Goal: Unclear

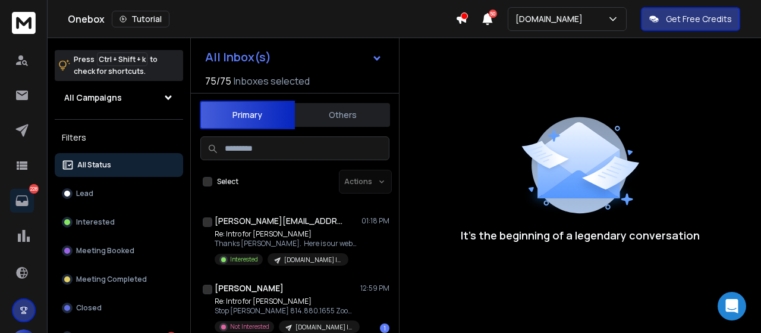
click at [457, 109] on div "It’s the beginning of a legendary conversation" at bounding box center [581, 179] width 362 height 283
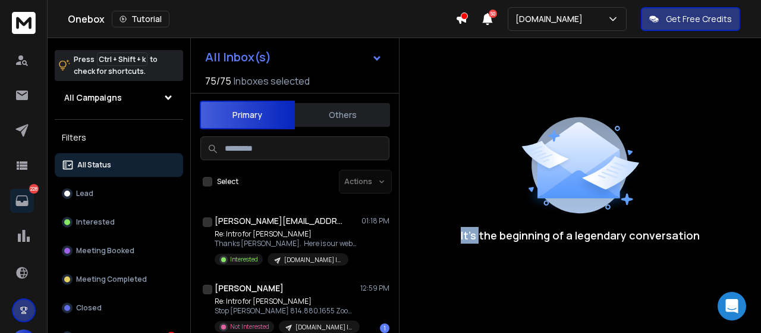
click at [457, 109] on div "It’s the beginning of a legendary conversation" at bounding box center [581, 179] width 362 height 283
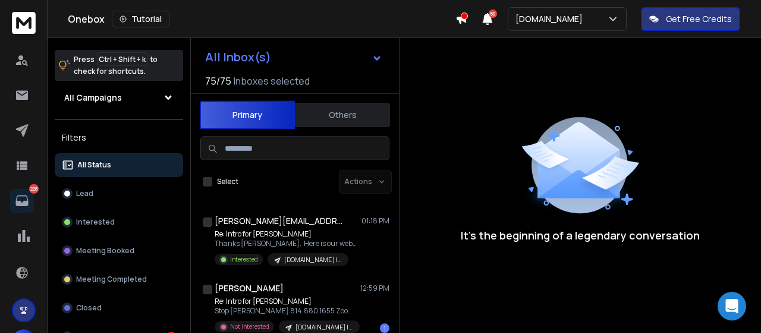
click at [457, 109] on div "It’s the beginning of a legendary conversation" at bounding box center [581, 179] width 362 height 283
click at [488, 17] on icon at bounding box center [487, 18] width 11 height 12
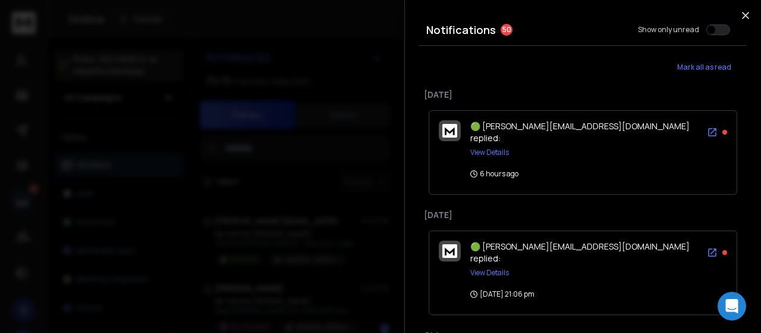
click at [740, 11] on icon "button" at bounding box center [746, 16] width 12 height 12
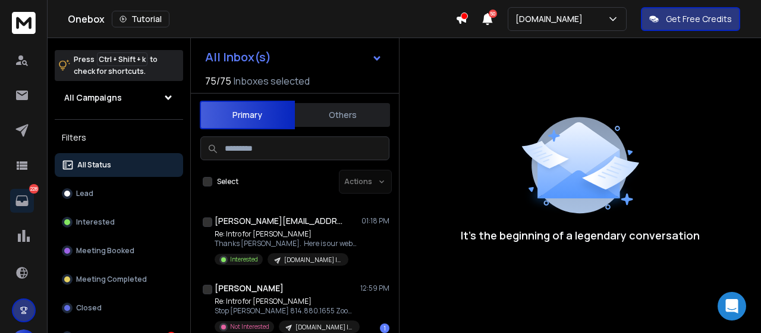
click at [528, 127] on icon at bounding box center [581, 165] width 127 height 137
click at [435, 91] on div "It’s the beginning of a legendary conversation" at bounding box center [581, 179] width 362 height 283
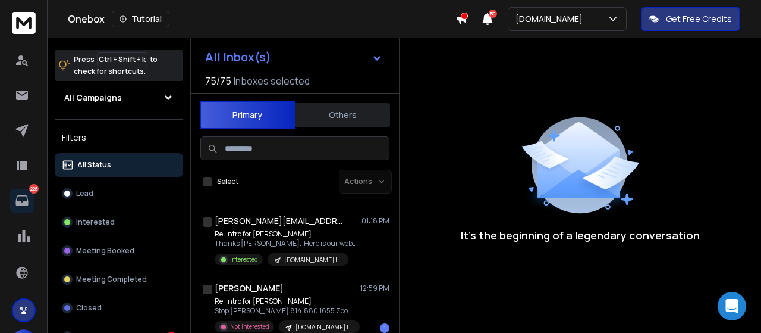
click at [435, 91] on div "It’s the beginning of a legendary conversation" at bounding box center [581, 179] width 362 height 283
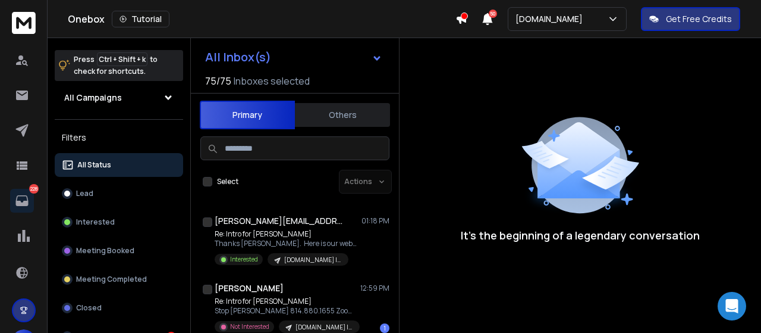
click at [435, 91] on div "It’s the beginning of a legendary conversation" at bounding box center [581, 179] width 362 height 283
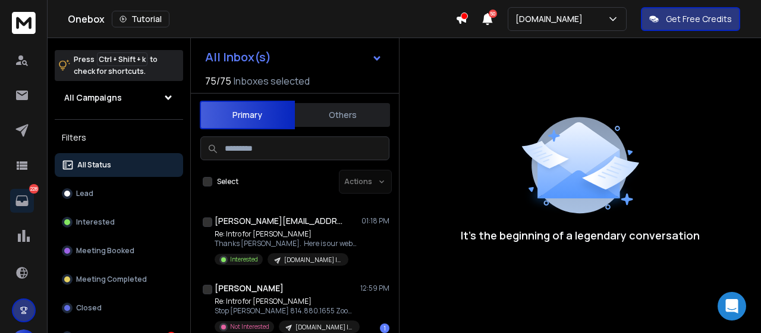
click at [435, 91] on div "It’s the beginning of a legendary conversation" at bounding box center [581, 179] width 362 height 283
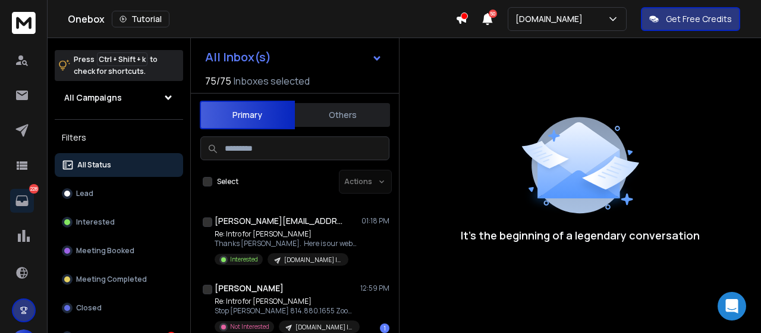
click at [435, 91] on div "It’s the beginning of a legendary conversation" at bounding box center [581, 179] width 362 height 283
